Goal: Task Accomplishment & Management: Manage account settings

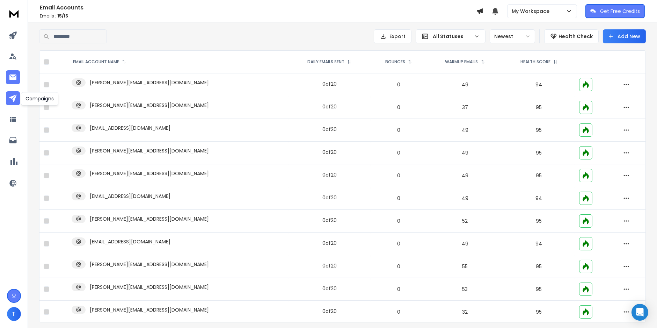
click at [11, 97] on icon at bounding box center [13, 98] width 8 height 8
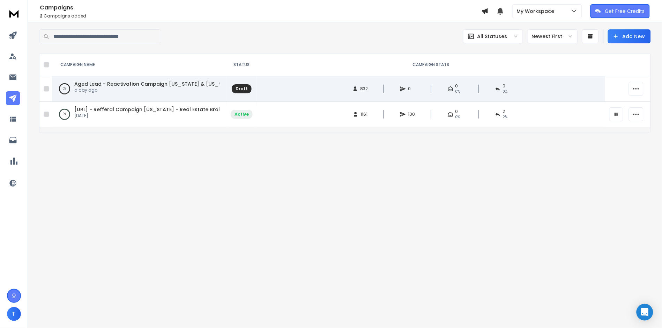
click at [94, 83] on span "Aged Lead - Reactivation Campaign [US_STATE] & [US_STATE]" at bounding box center [155, 83] width 162 height 7
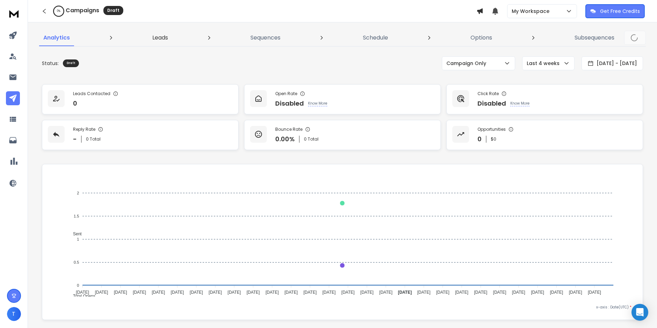
click at [164, 36] on p "Leads" at bounding box center [160, 38] width 16 height 8
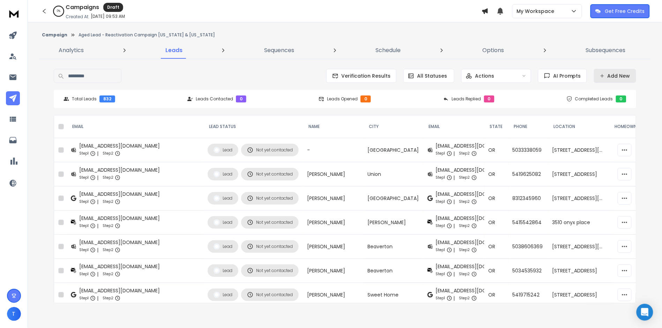
click at [611, 75] on button "Add New" at bounding box center [615, 76] width 42 height 14
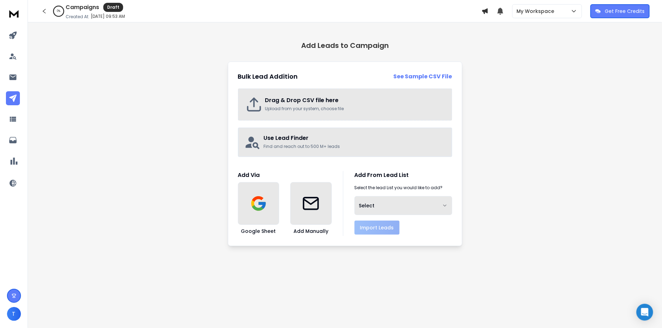
click at [273, 104] on h2 "Drag & Drop CSV file here" at bounding box center [354, 100] width 179 height 8
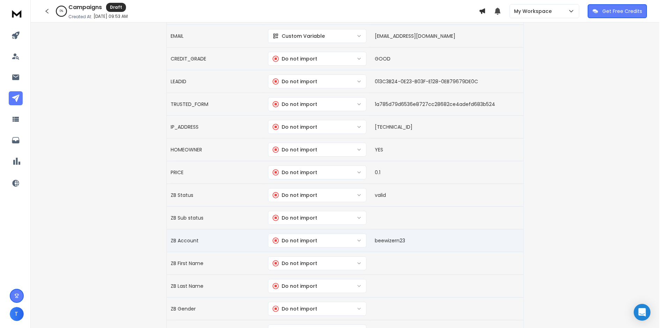
scroll to position [287, 0]
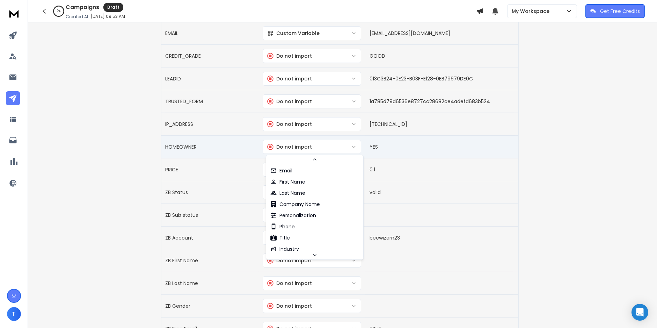
click at [304, 141] on button "Do not import" at bounding box center [312, 147] width 98 height 14
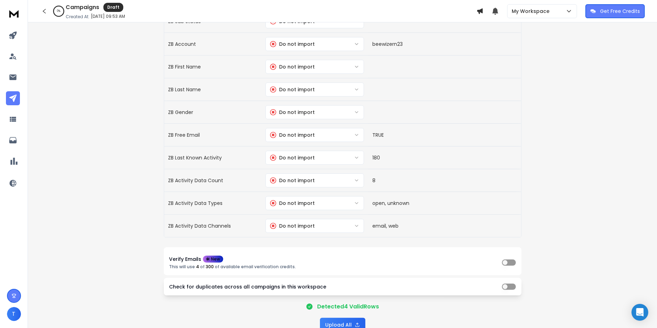
scroll to position [495, 0]
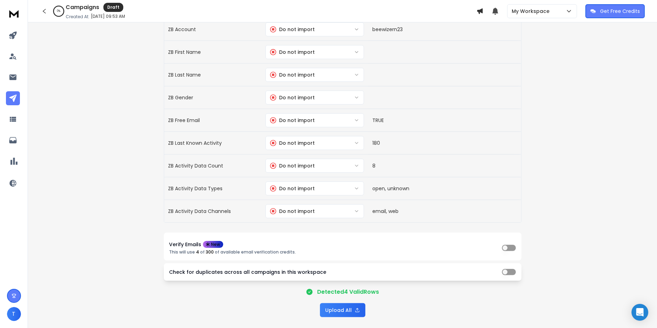
click at [330, 310] on button "Upload All" at bounding box center [342, 310] width 45 height 14
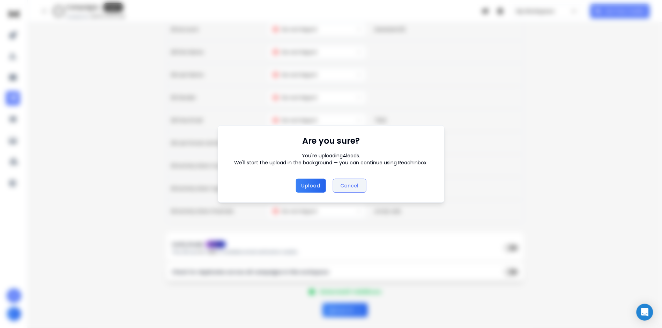
click at [311, 177] on div "Are you sure? You're uploading 4 lead s . We'll start the upload in the backgro…" at bounding box center [331, 163] width 207 height 57
click at [306, 184] on button "Upload" at bounding box center [311, 185] width 30 height 14
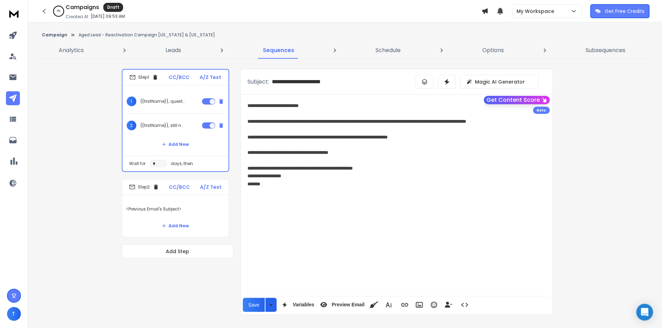
click at [159, 56] on div "Analytics Leads Sequences Schedule Options Subsequences" at bounding box center [342, 50] width 606 height 17
click at [169, 42] on link "Leads" at bounding box center [173, 50] width 24 height 17
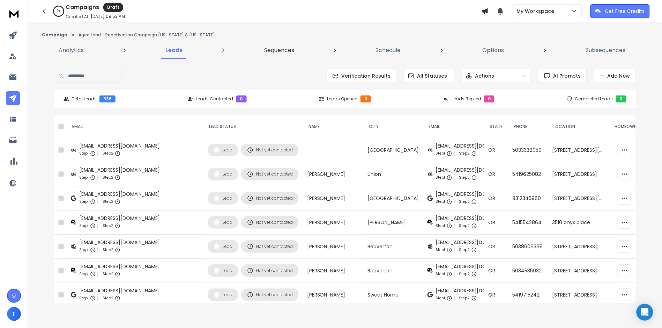
click at [273, 52] on p "Sequences" at bounding box center [279, 50] width 30 height 8
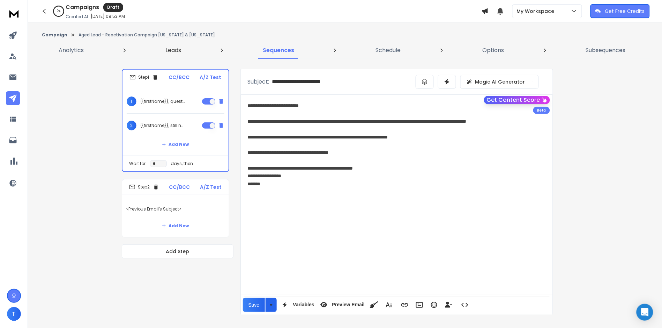
click at [172, 50] on p "Leads" at bounding box center [174, 50] width 16 height 8
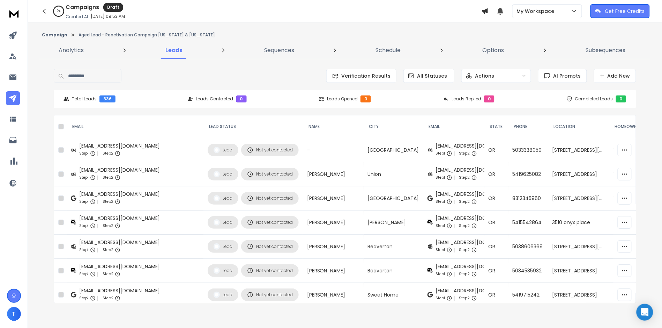
click at [108, 98] on div "836" at bounding box center [108, 98] width 16 height 7
click at [647, 312] on icon "Open Intercom Messenger" at bounding box center [645, 311] width 8 height 9
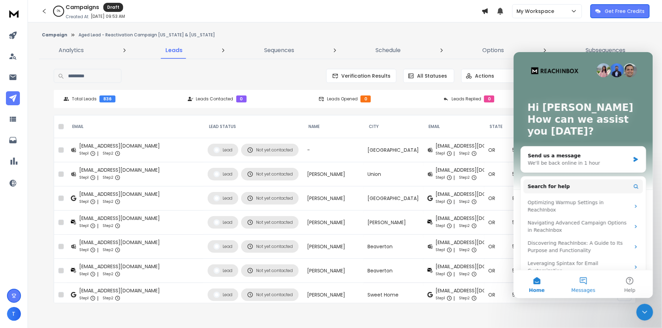
click at [582, 286] on button "Messages" at bounding box center [583, 284] width 46 height 28
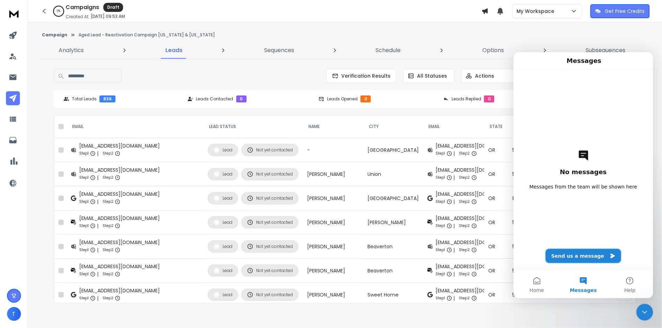
click at [573, 257] on button "Send us a message" at bounding box center [583, 255] width 75 height 14
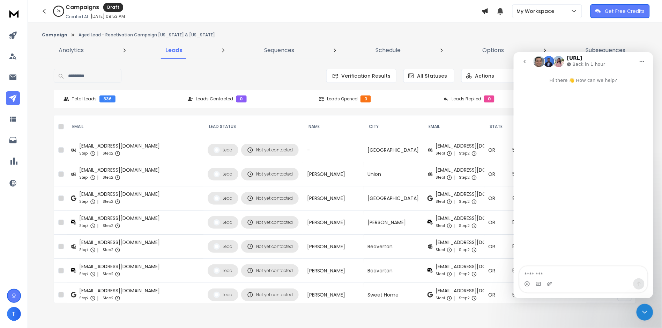
click at [556, 273] on textarea "Message…" at bounding box center [584, 272] width 128 height 12
type textarea "**********"
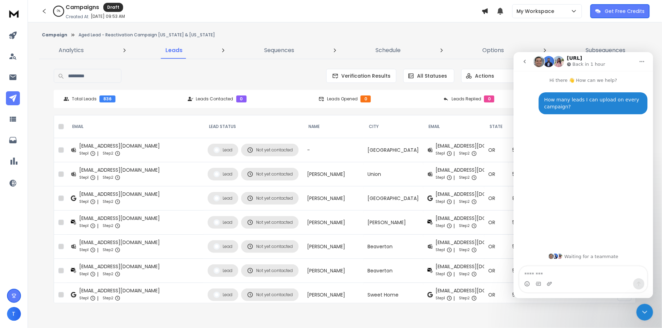
click at [646, 310] on icon "Close Intercom Messenger" at bounding box center [644, 311] width 5 height 3
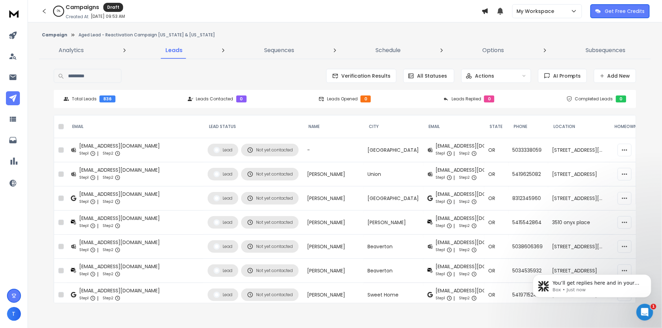
click at [644, 315] on icon "Open Intercom Messenger" at bounding box center [645, 312] width 12 height 12
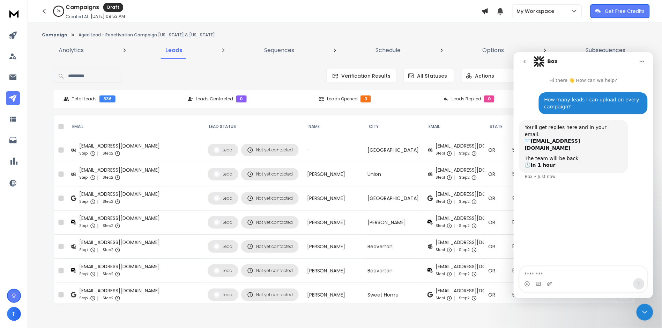
click at [645, 312] on icon "Close Intercom Messenger" at bounding box center [644, 311] width 5 height 3
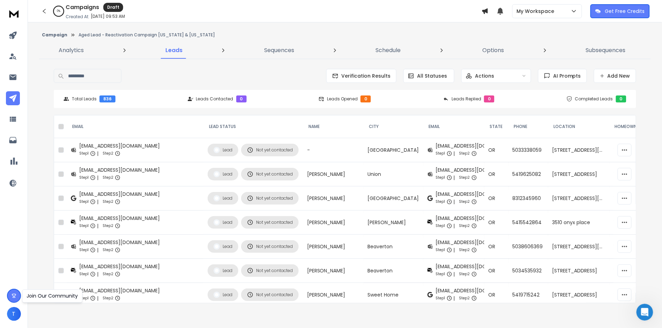
click at [11, 307] on button "T" at bounding box center [14, 314] width 14 height 14
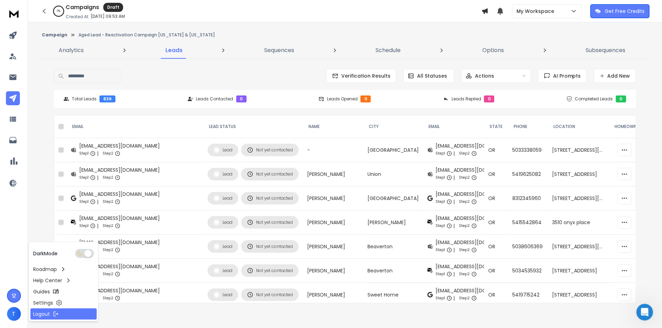
click at [643, 309] on icon "Open Intercom Messenger" at bounding box center [645, 312] width 12 height 12
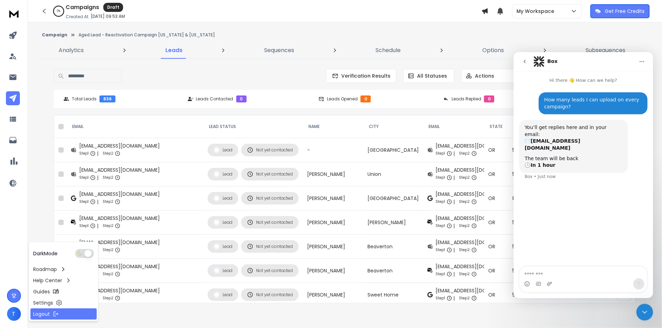
click at [529, 59] on button "go back" at bounding box center [524, 60] width 13 height 13
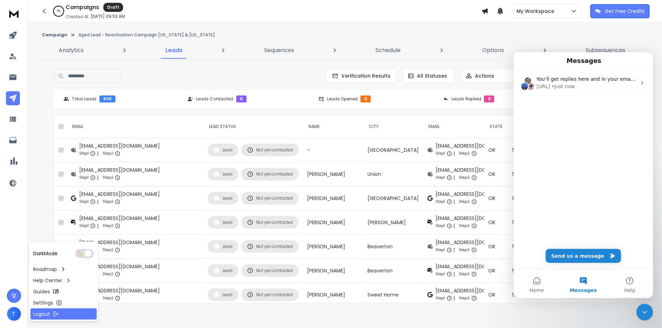
click at [564, 61] on div "Messages" at bounding box center [583, 60] width 131 height 12
click at [638, 322] on div "Your warmest leads are on your site – Turn visits into conversations Reach Out …" at bounding box center [331, 164] width 662 height 328
click at [643, 318] on div "Close Intercom Messenger" at bounding box center [645, 311] width 17 height 17
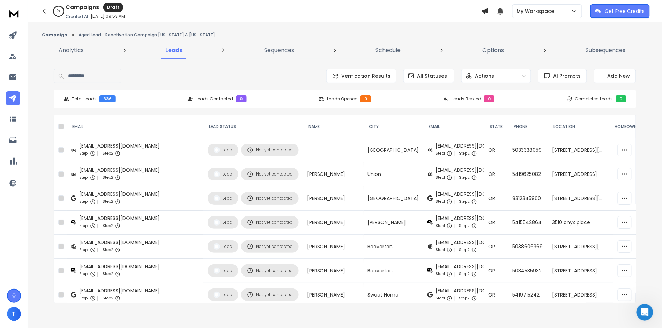
click at [14, 307] on span "T" at bounding box center [14, 314] width 14 height 14
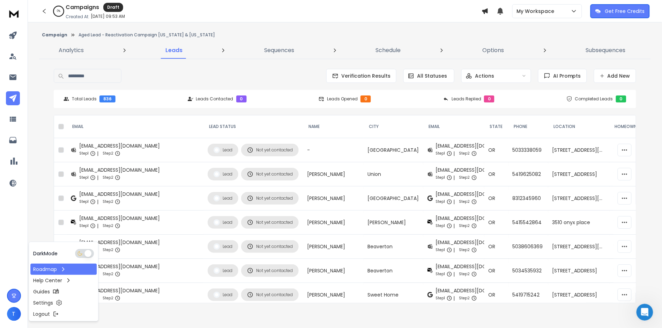
click at [45, 47] on div "Analytics Leads Sequences Schedule Options Subsequences" at bounding box center [342, 50] width 606 height 17
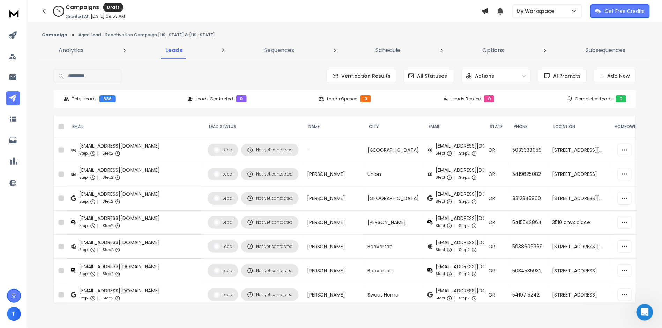
click at [92, 55] on div "Analytics Leads Sequences Schedule Options Subsequences" at bounding box center [342, 50] width 606 height 17
click at [72, 50] on p "Analytics" at bounding box center [71, 50] width 25 height 8
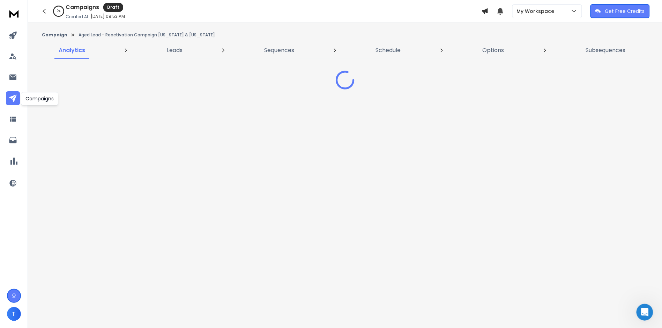
click at [11, 108] on div at bounding box center [14, 99] width 16 height 17
click at [13, 102] on icon at bounding box center [12, 97] width 7 height 7
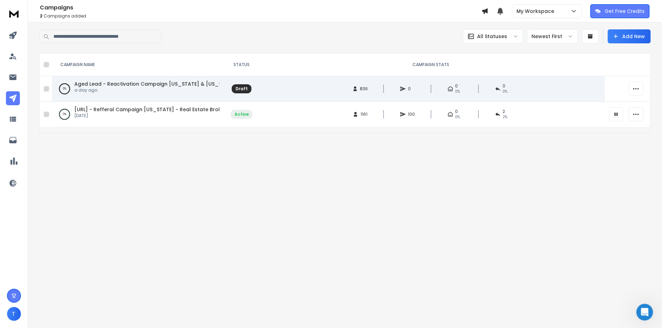
click at [146, 82] on span "Aged Lead - Reactivation Campaign [US_STATE] & [US_STATE]" at bounding box center [155, 83] width 162 height 7
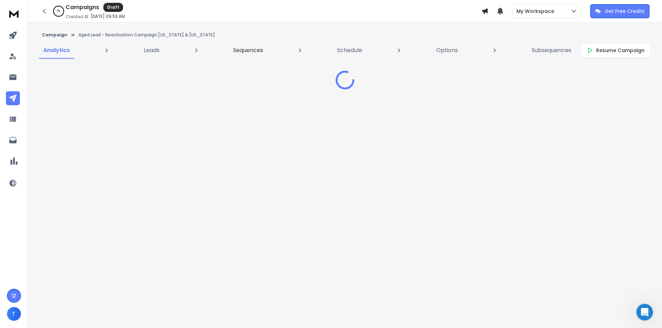
click at [242, 50] on p "Sequences" at bounding box center [249, 50] width 30 height 8
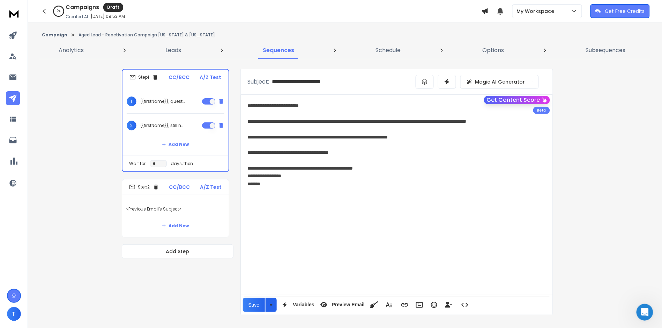
click at [157, 119] on div "2 {{firstName}}, still need this?" at bounding box center [176, 125] width 98 height 24
type input "**********"
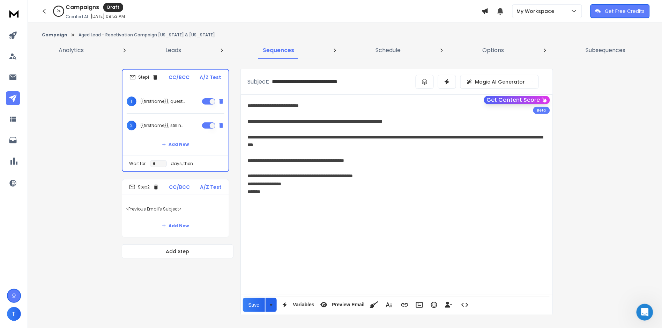
click at [177, 203] on p "<Previous Email's Subject>" at bounding box center [175, 209] width 98 height 20
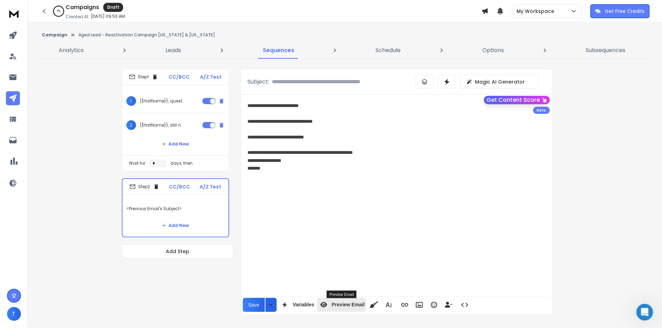
click at [357, 303] on span "Preview Email" at bounding box center [349, 304] width 36 height 6
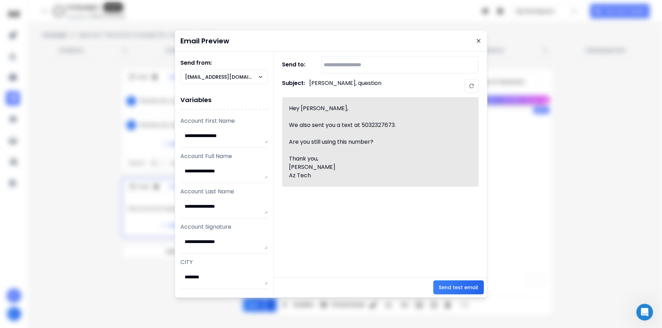
click at [477, 40] on icon at bounding box center [479, 41] width 6 height 6
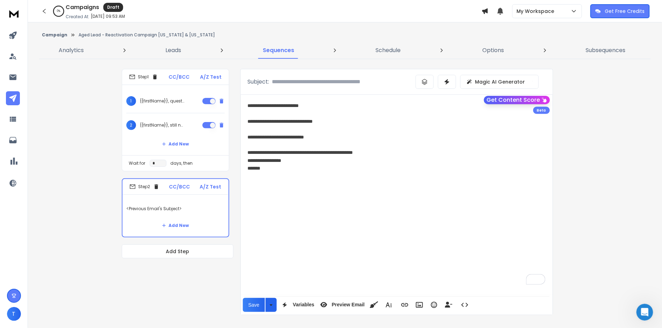
click at [301, 120] on div "**********" at bounding box center [397, 121] width 298 height 8
click at [332, 196] on div "**********" at bounding box center [397, 193] width 312 height 197
click at [372, 303] on span "Preview Email" at bounding box center [362, 304] width 36 height 6
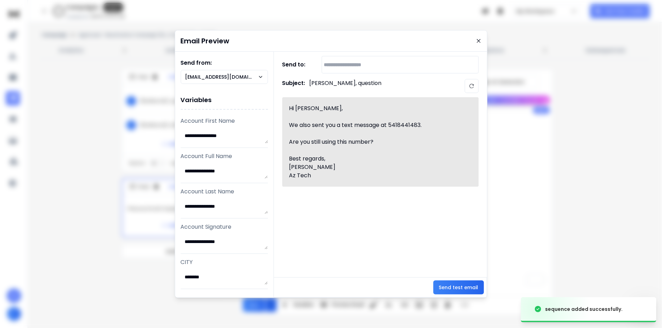
click at [477, 35] on div "Email Preview" at bounding box center [331, 40] width 312 height 21
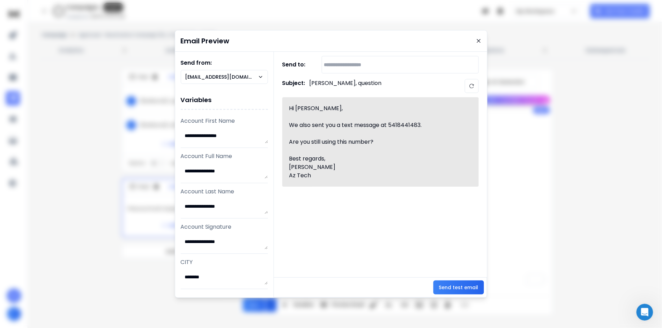
click at [477, 43] on icon at bounding box center [479, 41] width 6 height 6
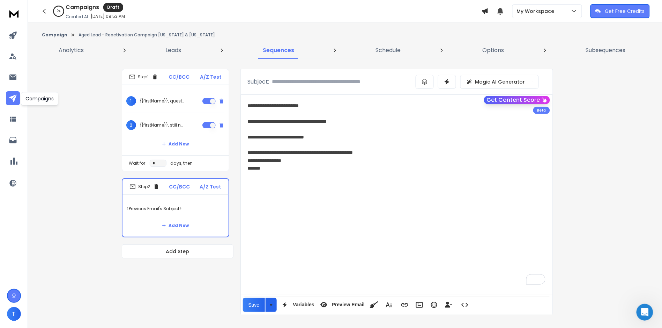
click at [7, 96] on link at bounding box center [13, 98] width 14 height 14
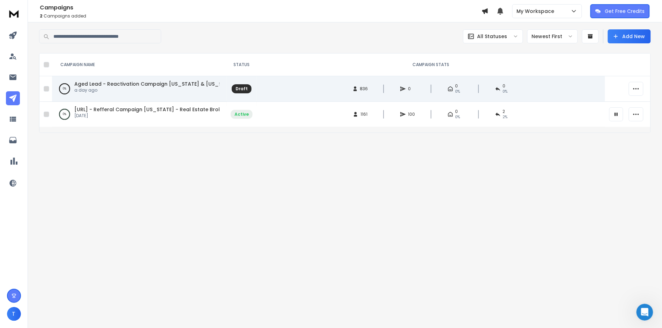
click at [105, 93] on div "Aged Lead - Reactivation Campaign [US_STATE] & [US_STATE] a day ago" at bounding box center [146, 88] width 145 height 17
click at [109, 85] on span "Aged Lead - Reactivation Campaign [US_STATE] & [US_STATE]" at bounding box center [155, 83] width 162 height 7
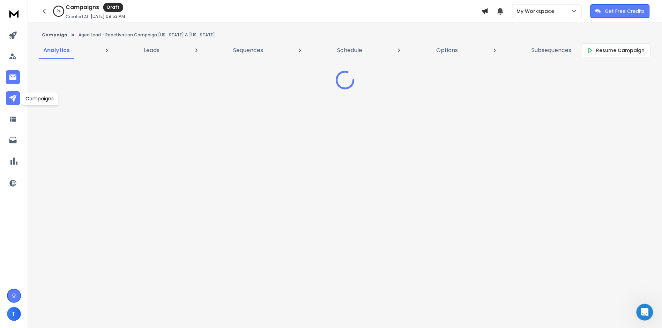
click at [14, 78] on icon at bounding box center [12, 77] width 7 height 6
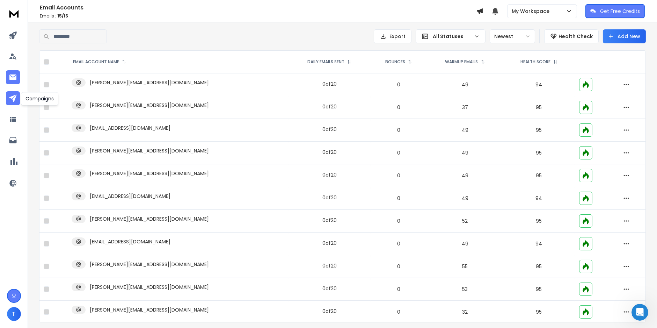
click at [10, 95] on icon at bounding box center [13, 98] width 8 height 8
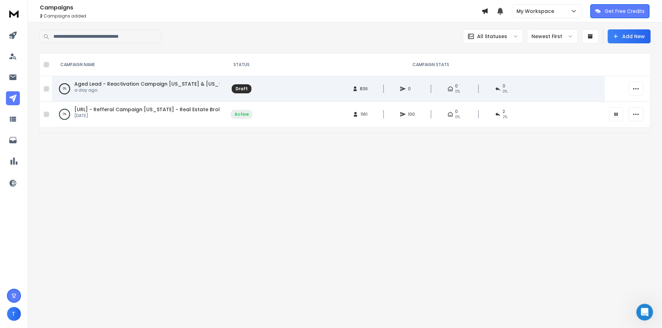
click at [108, 87] on span "Aged Lead - Reactivation Campaign [US_STATE] & [US_STATE]" at bounding box center [155, 83] width 162 height 7
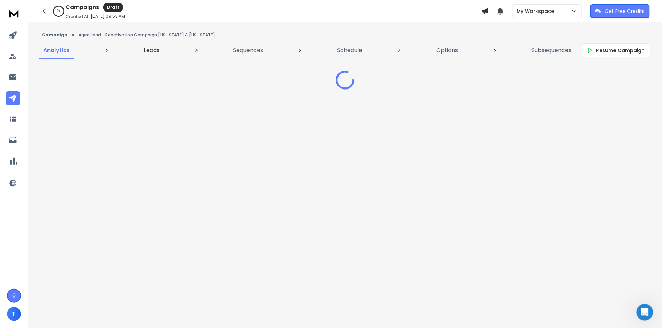
click at [154, 51] on p "Leads" at bounding box center [152, 50] width 16 height 8
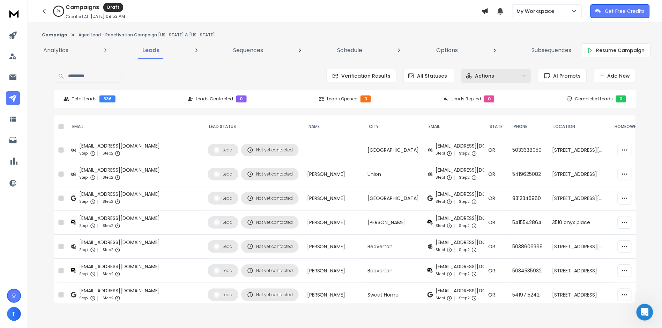
click at [503, 75] on div "Actions" at bounding box center [492, 75] width 53 height 7
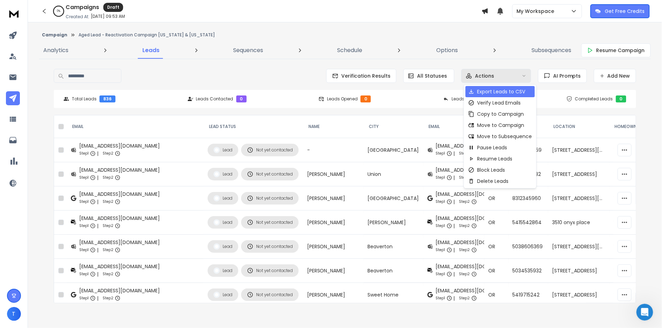
click at [503, 75] on div "Actions" at bounding box center [492, 75] width 53 height 7
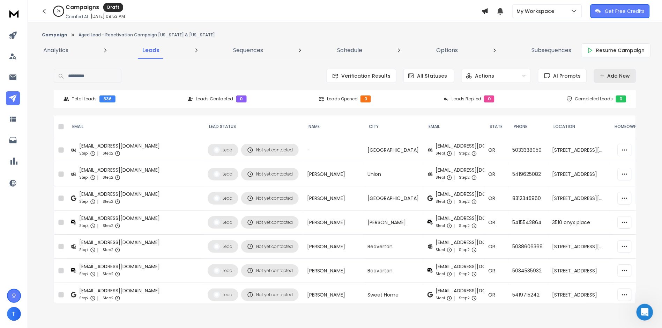
click at [625, 74] on button "Add New" at bounding box center [615, 76] width 42 height 14
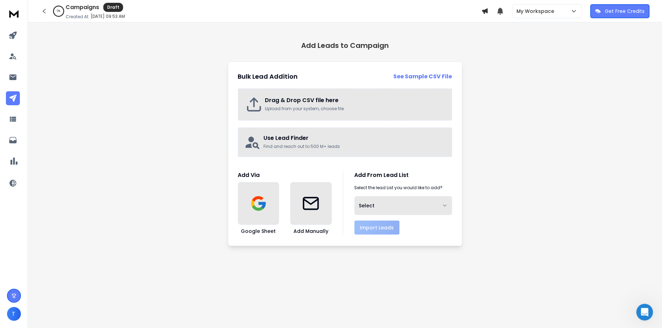
click at [425, 75] on strong "See Sample CSV File" at bounding box center [423, 76] width 59 height 8
click at [384, 201] on button "Select" at bounding box center [404, 205] width 98 height 19
click at [385, 201] on button "Select" at bounding box center [404, 205] width 98 height 19
click at [501, 213] on div "Add Leads to Campaign Bulk Lead Addition See Sample CSV File Drag & Drop CSV fi…" at bounding box center [346, 143] width 358 height 205
click at [281, 106] on p "Upload from your system, choose file" at bounding box center [354, 109] width 179 height 6
